Goal: Check status: Check status

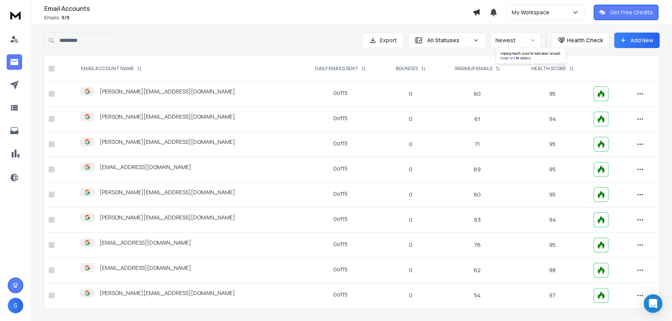
click at [531, 66] on p "HEALTH SCORE" at bounding box center [548, 69] width 35 height 6
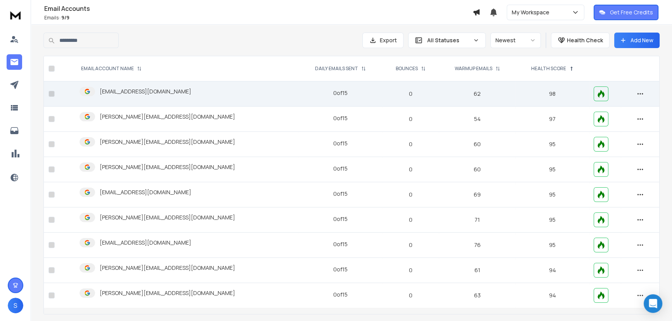
click at [516, 97] on td "98" at bounding box center [552, 93] width 73 height 25
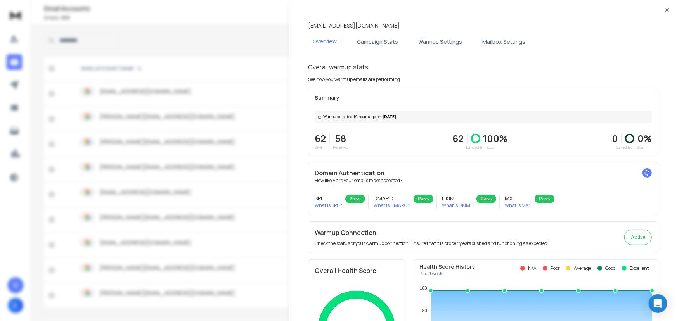
drag, startPoint x: 312, startPoint y: 116, endPoint x: 420, endPoint y: 118, distance: 108.3
click at [420, 118] on div "Summary Warmup started 19 hours ago on [DATE] 62 Sent 58 Received 62 100 % Land…" at bounding box center [483, 122] width 350 height 67
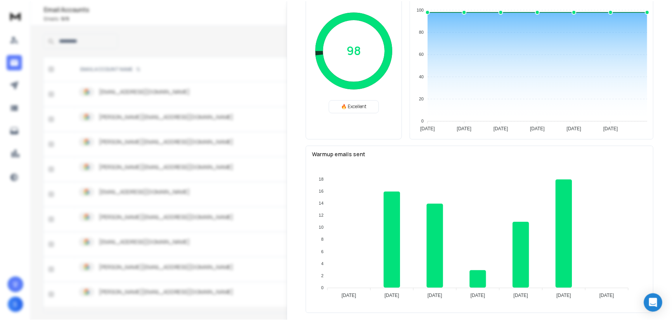
scroll to position [294, 0]
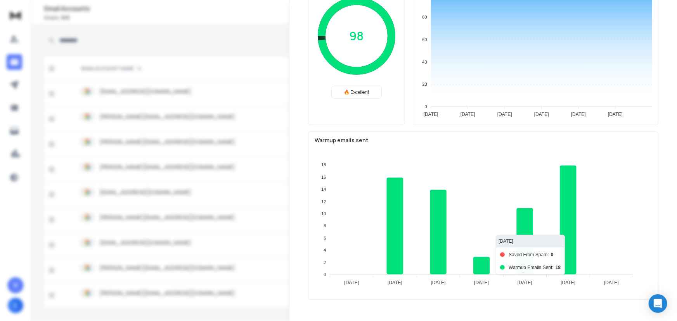
click at [578, 210] on foreignobject at bounding box center [482, 222] width 335 height 136
click at [216, 162] on div at bounding box center [338, 160] width 677 height 321
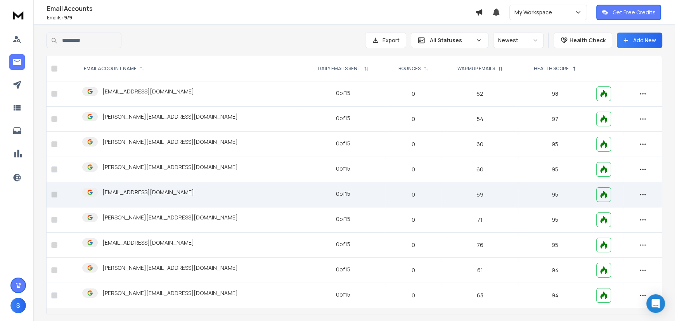
scroll to position [0, 0]
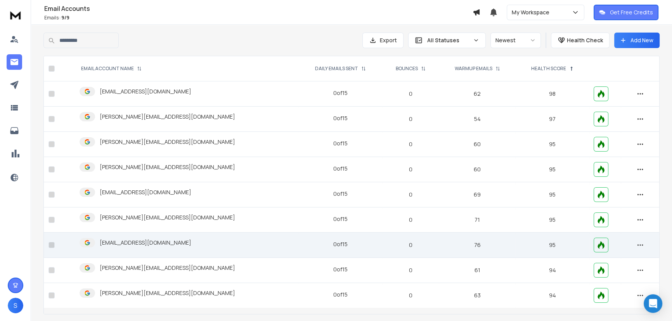
click at [333, 241] on div "0 of 15" at bounding box center [340, 245] width 14 height 8
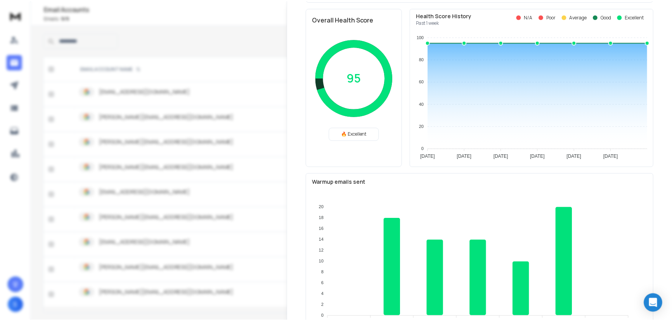
scroll to position [294, 0]
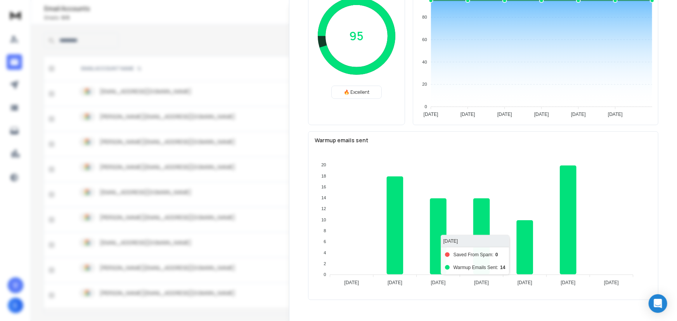
click at [140, 181] on div at bounding box center [338, 160] width 677 height 321
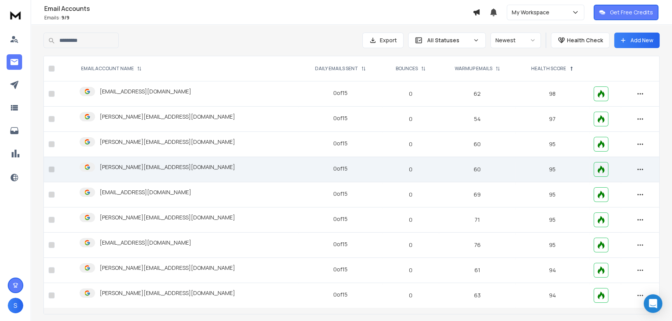
scroll to position [0, 0]
click at [196, 174] on td "[PERSON_NAME][EMAIL_ADDRESS][DOMAIN_NAME]" at bounding box center [187, 169] width 224 height 25
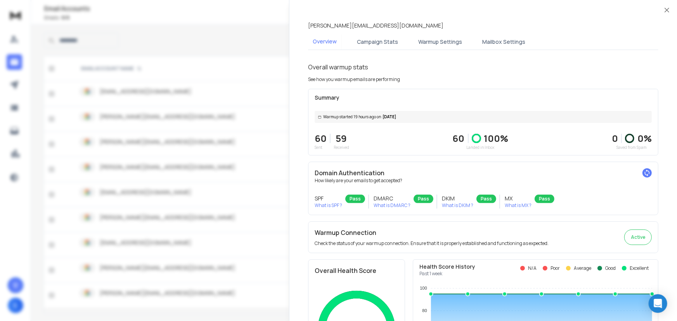
click at [438, 36] on button "Warmup Settings" at bounding box center [440, 41] width 53 height 17
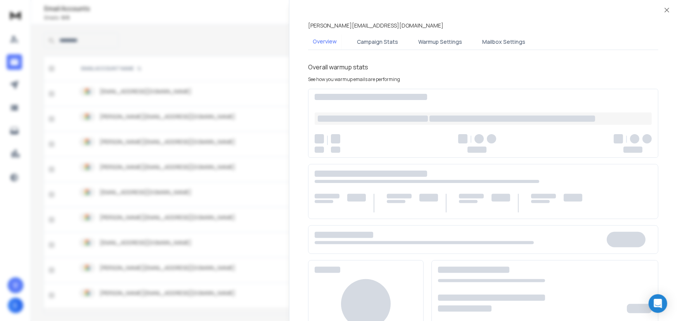
click at [145, 103] on div at bounding box center [338, 160] width 677 height 321
